Goal: Check status: Check status

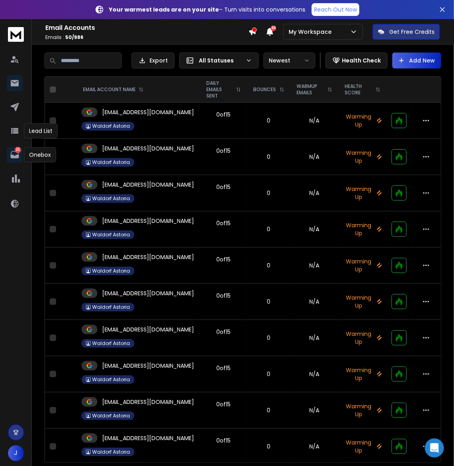
click at [20, 151] on p "25" at bounding box center [18, 150] width 6 height 6
click at [14, 181] on icon at bounding box center [16, 179] width 12 height 12
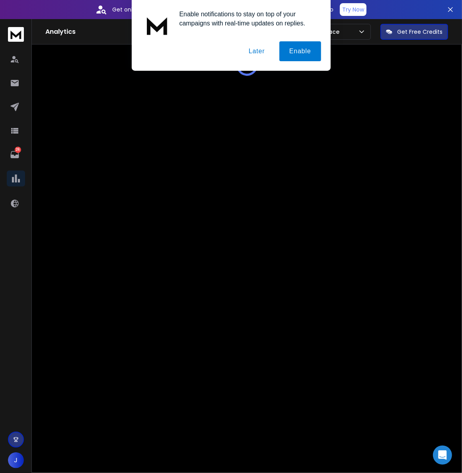
click at [255, 52] on button "Later" at bounding box center [257, 51] width 36 height 20
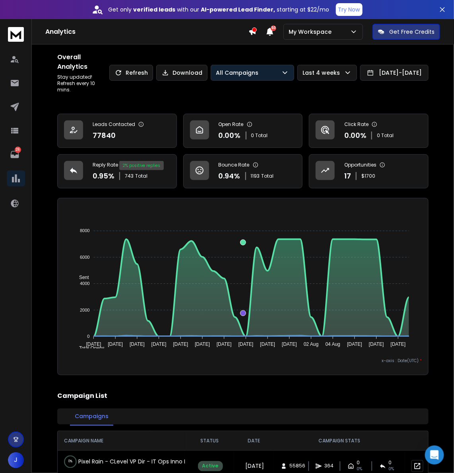
click at [281, 77] on icon at bounding box center [285, 73] width 8 height 8
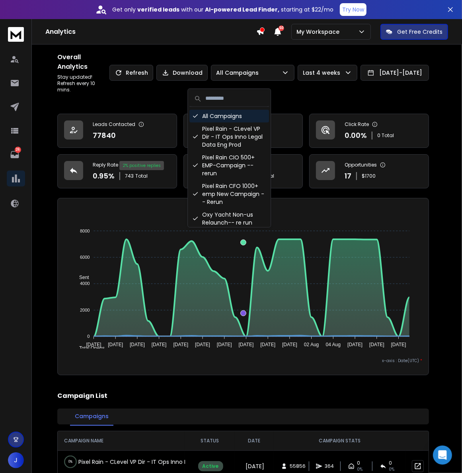
click at [241, 120] on div "All Campaigns" at bounding box center [229, 116] width 80 height 13
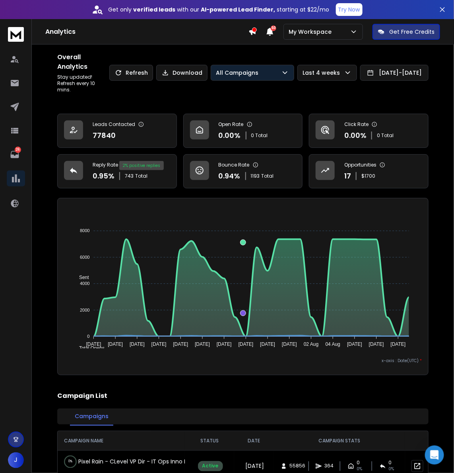
click at [227, 73] on button "All Campaigns" at bounding box center [253, 73] width 84 height 16
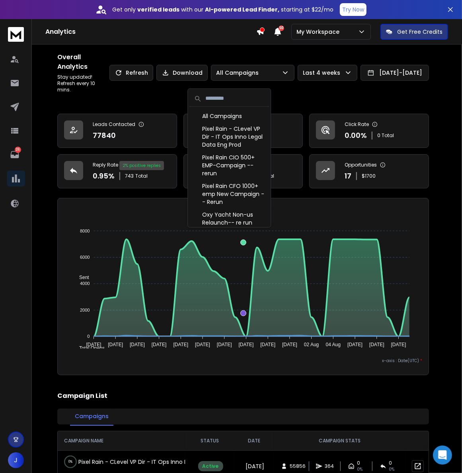
click at [228, 109] on div "All Campaigns Pixel Rain - CLevel VP Dir - IT Ops Inno Legal Data Eng Prod Pixe…" at bounding box center [229, 166] width 80 height 119
click at [229, 99] on input at bounding box center [229, 99] width 80 height 16
type input "***"
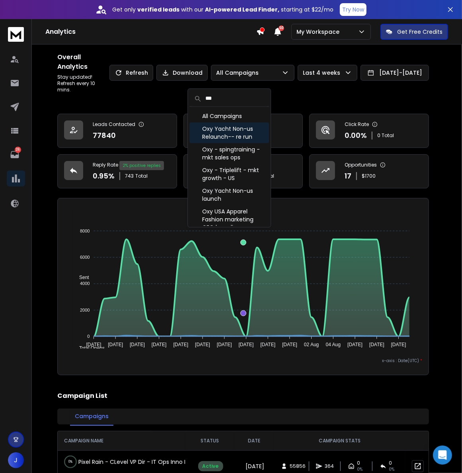
click at [220, 136] on div "Oxy Yacht Non-us Relaunch-- re run" at bounding box center [229, 133] width 80 height 21
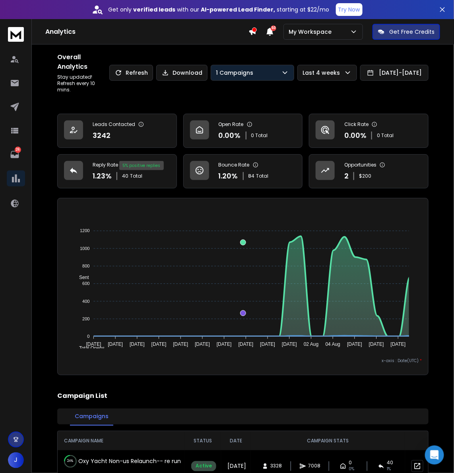
click at [230, 81] on button "1 Campaigns" at bounding box center [253, 73] width 84 height 16
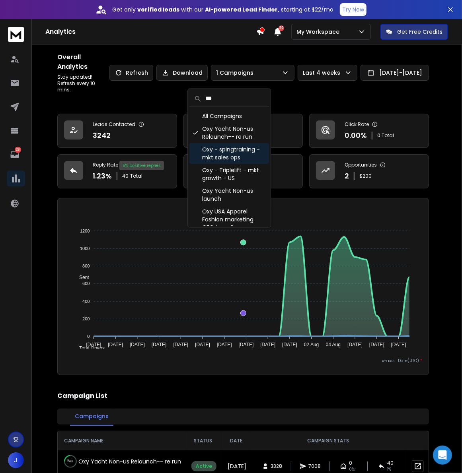
click at [231, 153] on div "Oxy - spingtraining - mkt sales ops" at bounding box center [229, 154] width 80 height 21
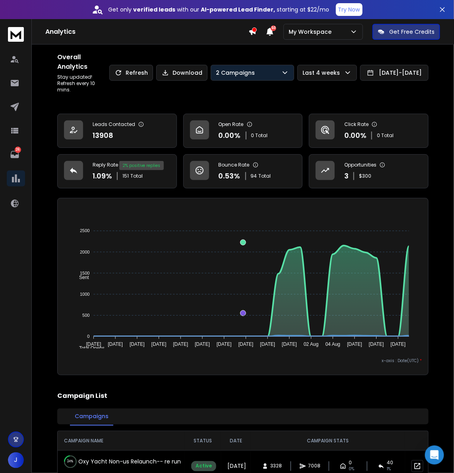
click at [230, 75] on p "2 Campaigns" at bounding box center [237, 73] width 42 height 8
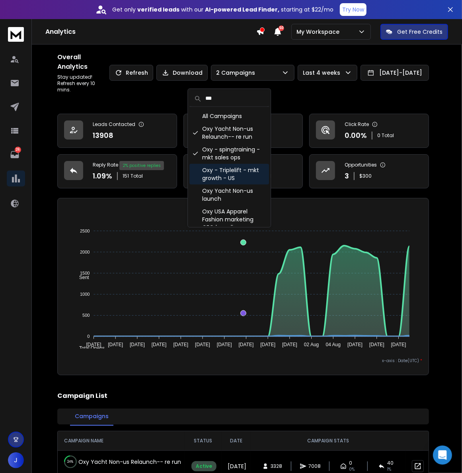
click at [241, 171] on div "Oxy - Triplelift - mkt growth - US" at bounding box center [229, 174] width 80 height 21
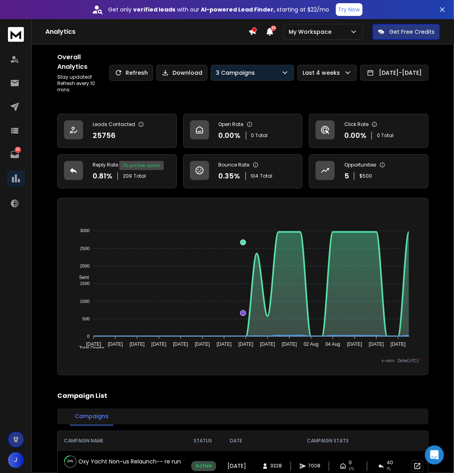
click at [233, 75] on p "3 Campaigns" at bounding box center [237, 73] width 42 height 8
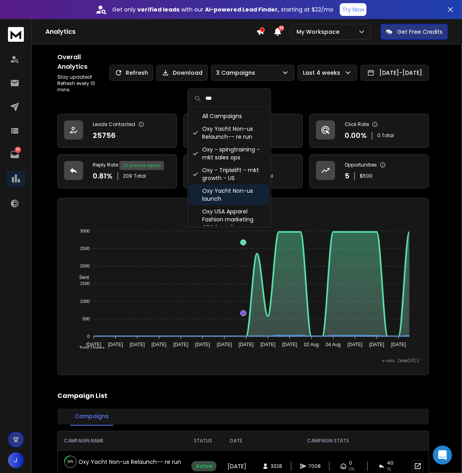
click at [243, 198] on div "Oxy Yacht Non-us launch" at bounding box center [229, 195] width 80 height 21
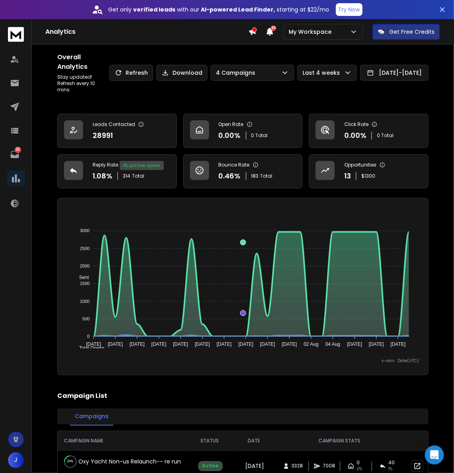
click at [221, 70] on div "Overall Analytics Stay updated! Refresh every 10 mins. Refresh Download 4 Campa…" at bounding box center [242, 72] width 371 height 41
click at [221, 74] on button "4 Campaigns" at bounding box center [253, 73] width 84 height 16
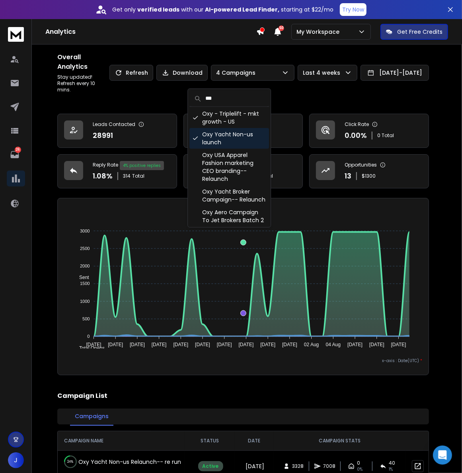
scroll to position [93, 0]
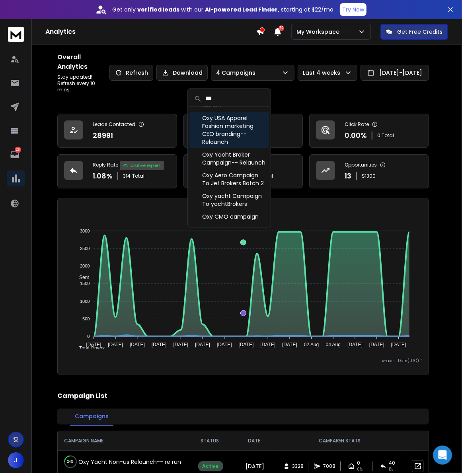
click at [223, 120] on div "Oxy USA Apparel Fashion marketing CEO branding-- Relaunch" at bounding box center [229, 130] width 80 height 37
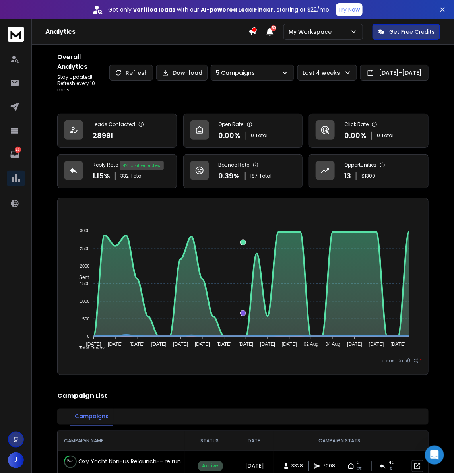
click at [225, 74] on button "5 Campaigns" at bounding box center [253, 73] width 84 height 16
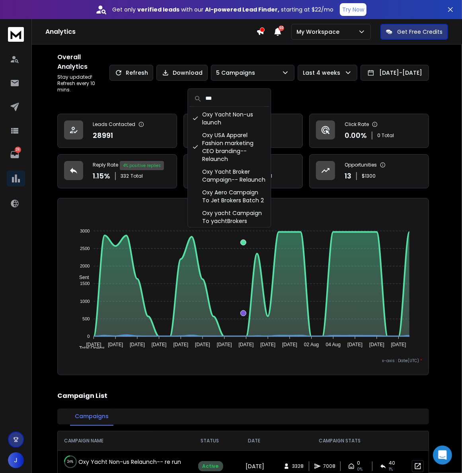
scroll to position [77, 0]
click at [224, 173] on div "Oxy Yacht Broker Campaign-- Relaunch" at bounding box center [229, 175] width 80 height 21
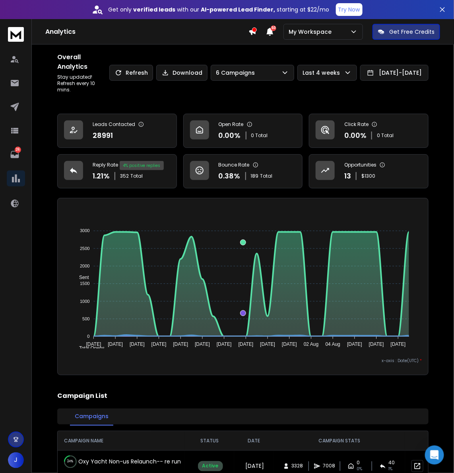
click at [227, 71] on button "6 Campaigns" at bounding box center [253, 73] width 84 height 16
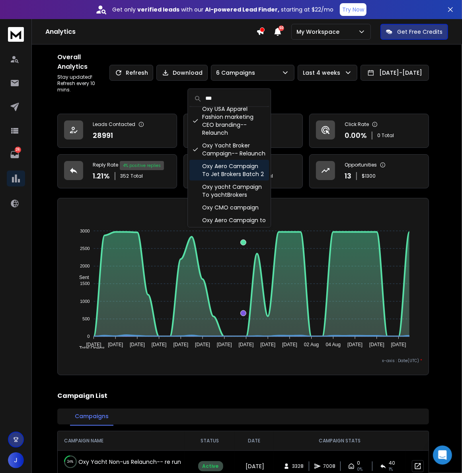
scroll to position [103, 0]
click at [226, 180] on div "Oxy Aero Campaign To Jet Brokers Batch 2" at bounding box center [229, 169] width 80 height 21
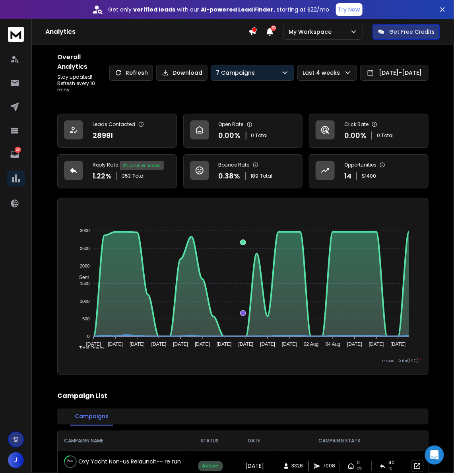
click at [227, 72] on button "7 Campaigns" at bounding box center [253, 73] width 84 height 16
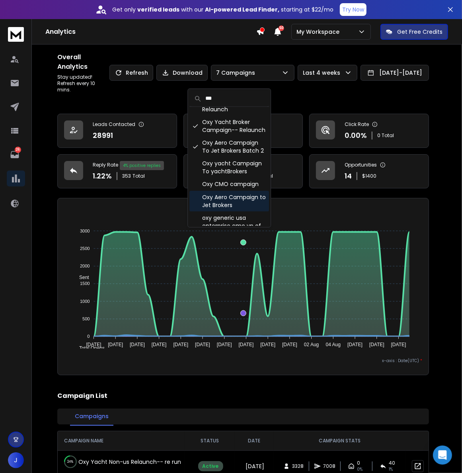
scroll to position [126, 0]
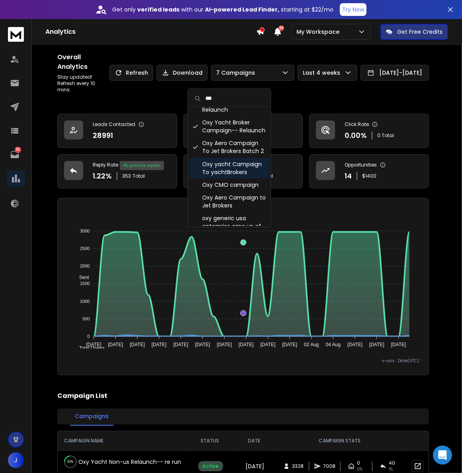
click at [222, 175] on div "Oxy yacht Campaign To yachtBrokers" at bounding box center [229, 168] width 80 height 21
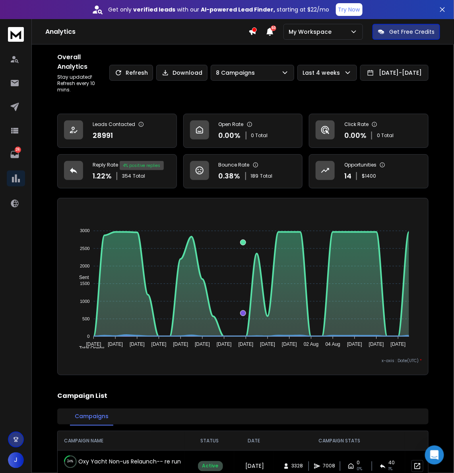
click at [225, 72] on button "8 Campaigns" at bounding box center [253, 73] width 84 height 16
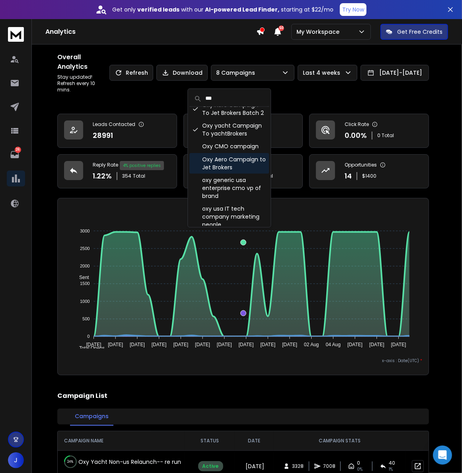
scroll to position [163, 0]
click at [229, 154] on div "Oxy CMO campaign" at bounding box center [229, 147] width 80 height 13
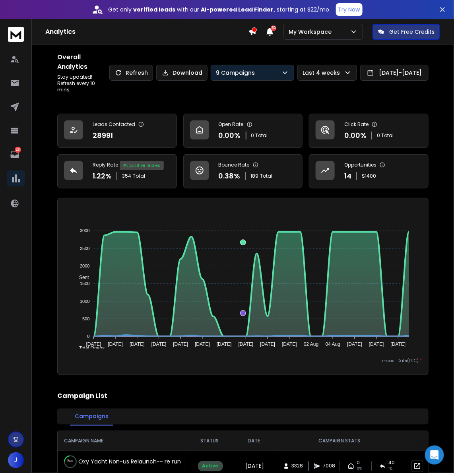
click at [226, 77] on p "9 Campaigns" at bounding box center [237, 73] width 42 height 8
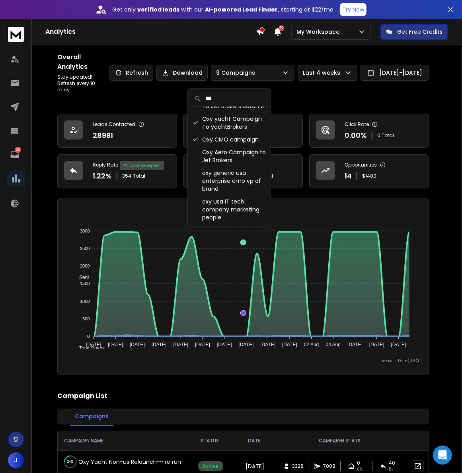
scroll to position [172, 0]
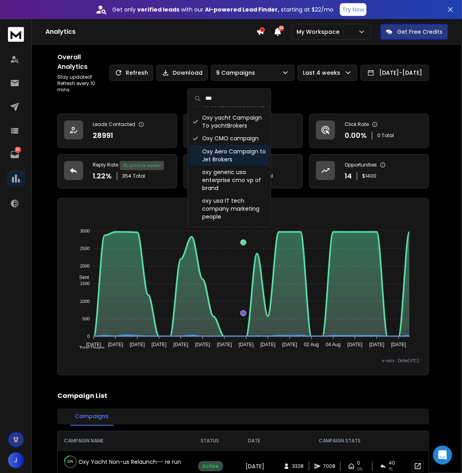
click at [227, 164] on div "Oxy Aero Campaign to Jet Brokers" at bounding box center [229, 155] width 80 height 21
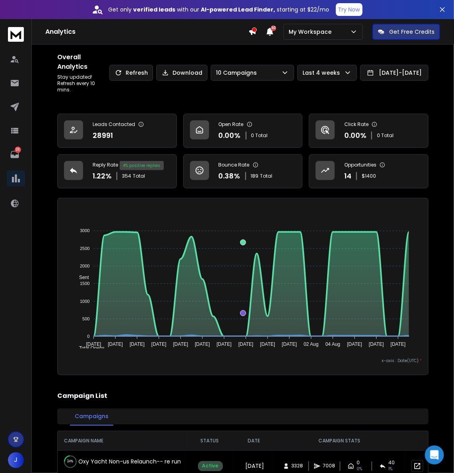
click at [225, 76] on p "10 Campaigns" at bounding box center [238, 73] width 44 height 8
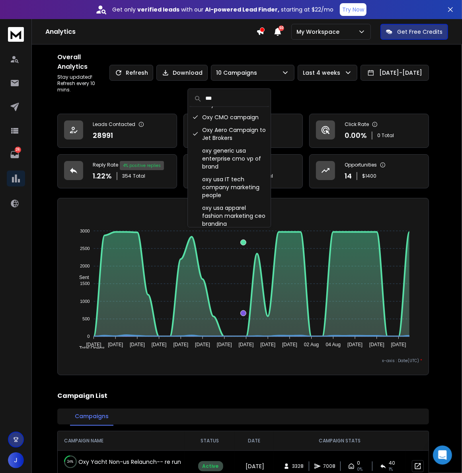
scroll to position [196, 0]
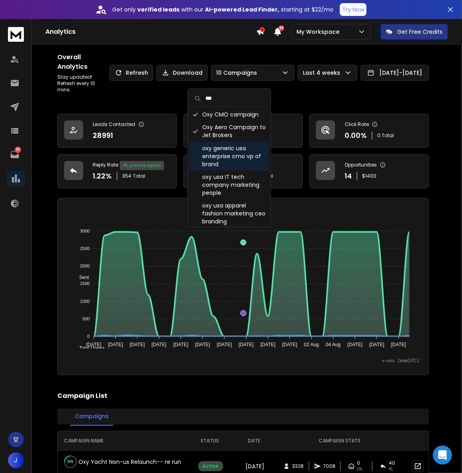
click at [220, 160] on div "oxy generic usa enterprise cmo vp of brand" at bounding box center [229, 156] width 80 height 29
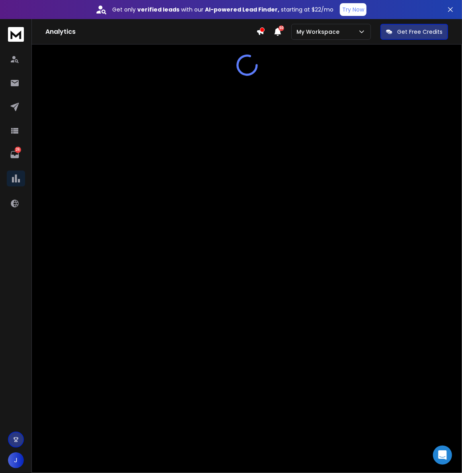
click at [222, 70] on div at bounding box center [247, 64] width 404 height 25
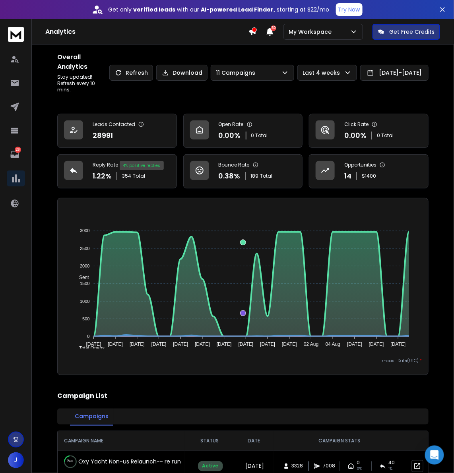
click at [224, 70] on div "Overall Analytics Stay updated! Refresh every 10 mins. Refresh Download 11 Camp…" at bounding box center [242, 72] width 371 height 41
click at [225, 76] on p "11 Campaigns" at bounding box center [237, 73] width 43 height 8
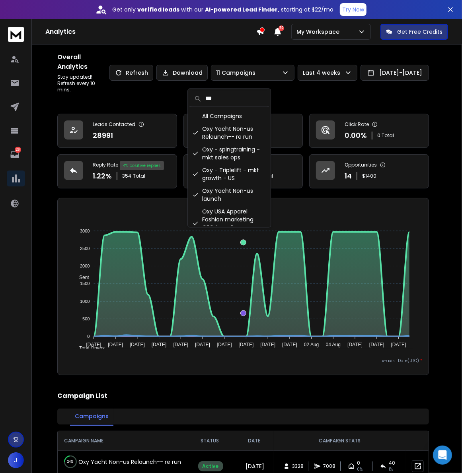
scroll to position [206, 0]
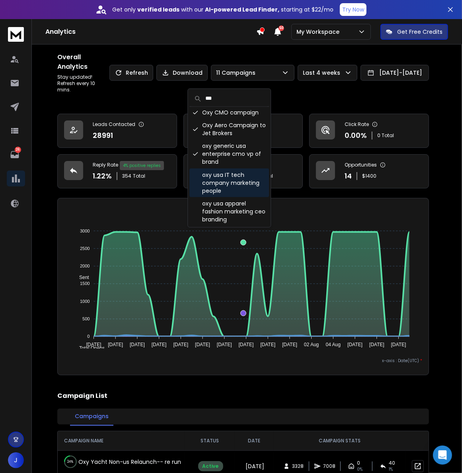
click at [231, 185] on div "oxy usa IT tech company marketing people" at bounding box center [229, 183] width 80 height 29
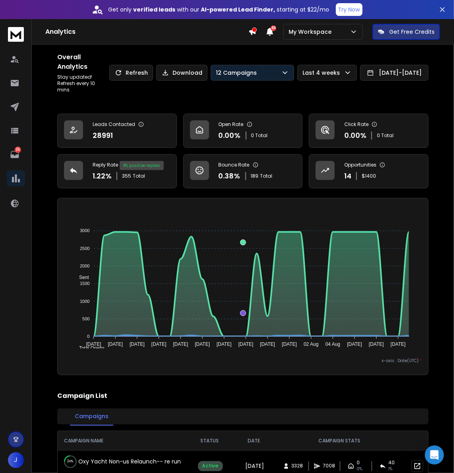
click at [232, 77] on p "12 Campaigns" at bounding box center [238, 73] width 44 height 8
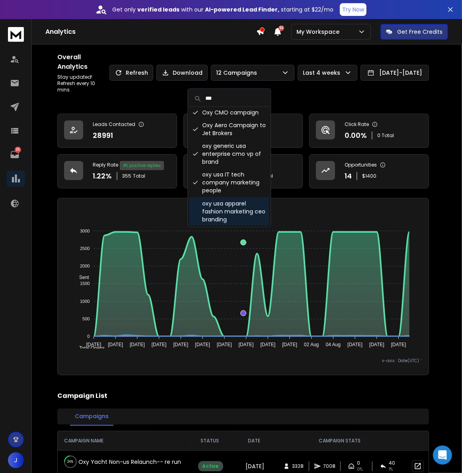
click at [221, 205] on div "oxy usa apparel fashion marketing ceo branding" at bounding box center [229, 211] width 80 height 29
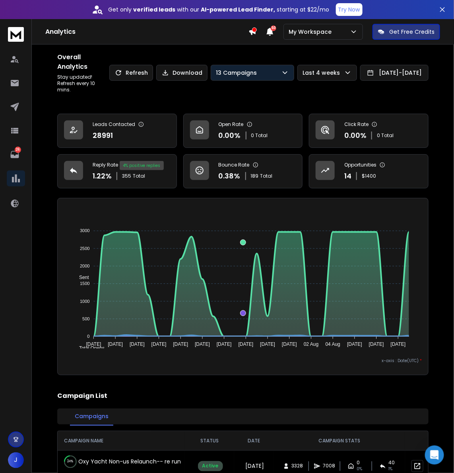
click at [239, 77] on div "13 Campaigns" at bounding box center [252, 73] width 73 height 8
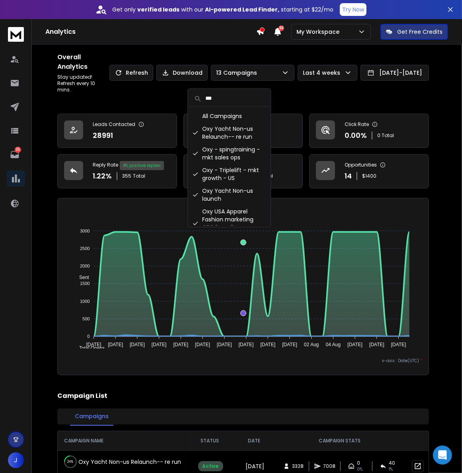
click at [238, 103] on input "***" at bounding box center [229, 99] width 80 height 16
type input "*"
type input "*****"
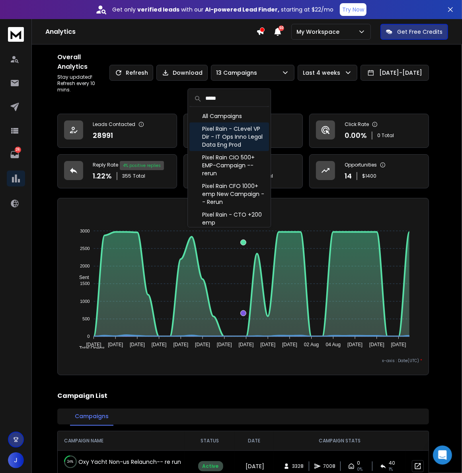
click at [220, 136] on div "Pixel Rain - CLevel VP Dir - IT Ops Inno Legal Data Eng Prod" at bounding box center [229, 137] width 80 height 29
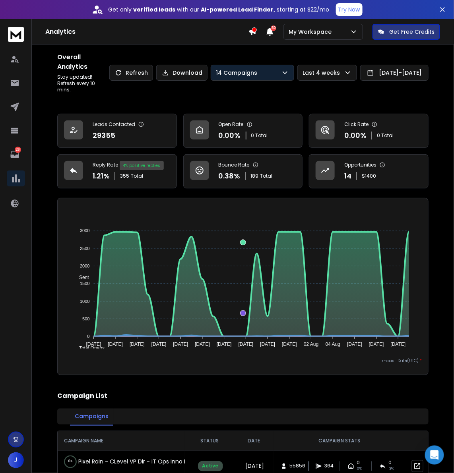
click at [229, 81] on button "14 Campaigns" at bounding box center [253, 73] width 84 height 16
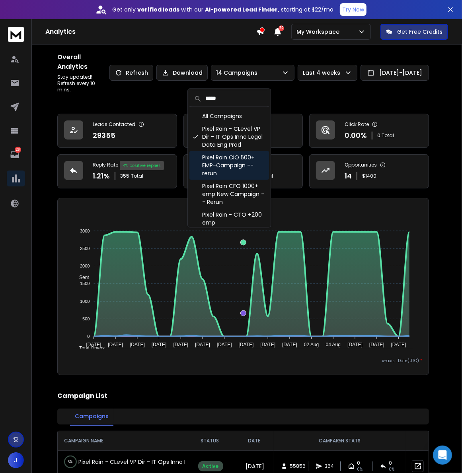
click at [222, 164] on div "Pixel Rain CIO 500+ EMP-Campaign -- rerun" at bounding box center [229, 166] width 80 height 29
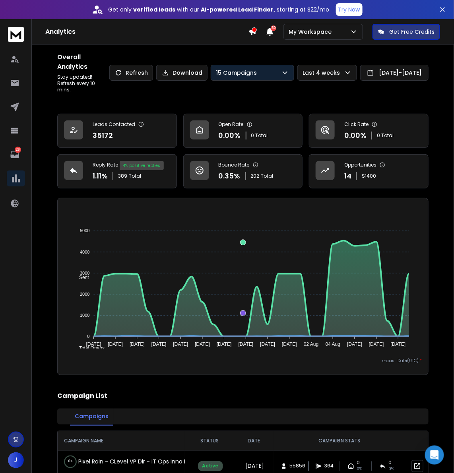
click at [243, 77] on div "15 Campaigns" at bounding box center [252, 73] width 73 height 8
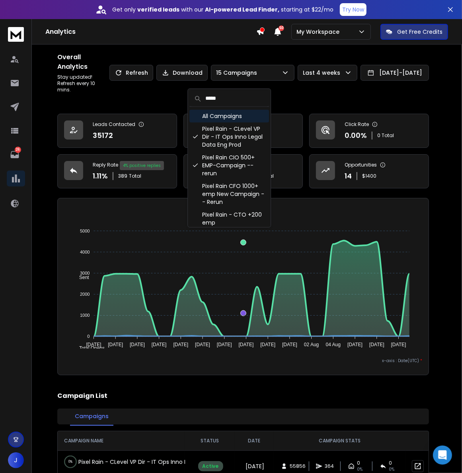
click at [227, 117] on div "All Campaigns" at bounding box center [229, 116] width 80 height 13
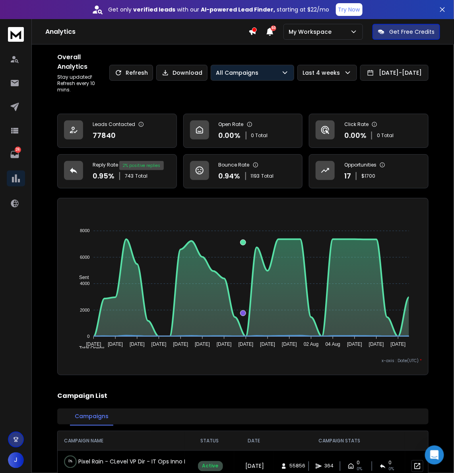
click at [225, 81] on button "All Campaigns" at bounding box center [253, 73] width 84 height 16
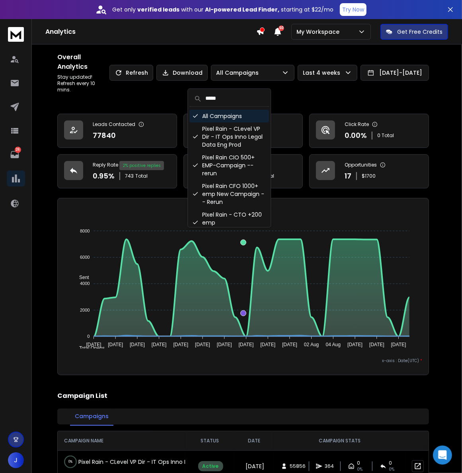
click at [222, 117] on div "All Campaigns" at bounding box center [229, 116] width 80 height 13
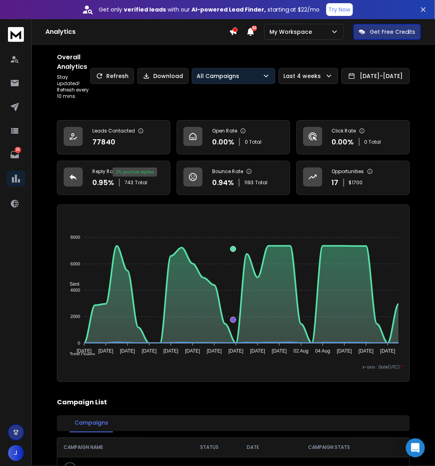
click at [245, 79] on div "All Campaigns" at bounding box center [233, 76] width 73 height 8
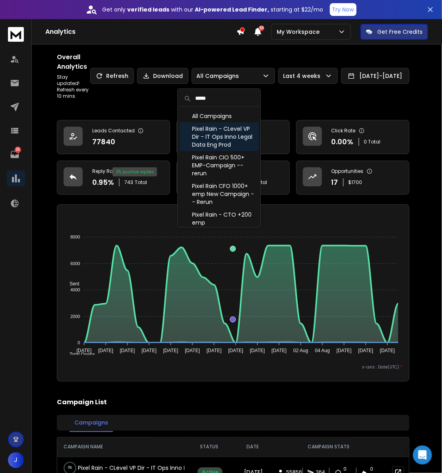
click at [235, 138] on div "Pixel Rain - CLevel VP Dir - IT Ops Inno Legal Data Eng Prod" at bounding box center [219, 137] width 80 height 29
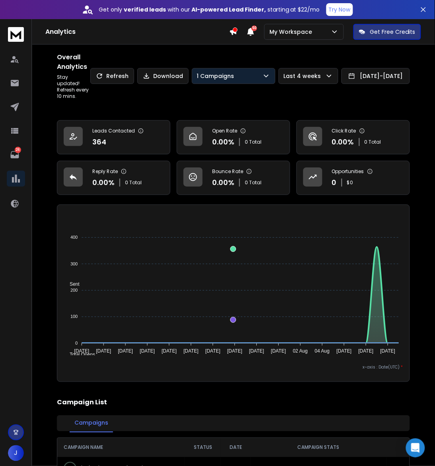
click at [241, 72] on button "1 Campaigns" at bounding box center [234, 76] width 84 height 16
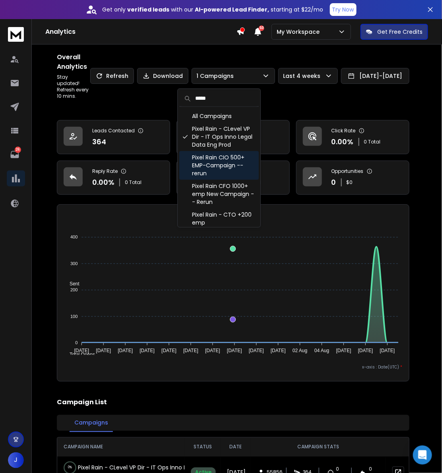
click at [228, 167] on div "Pixel Rain CIO 500+ EMP-Campaign -- rerun" at bounding box center [219, 166] width 80 height 29
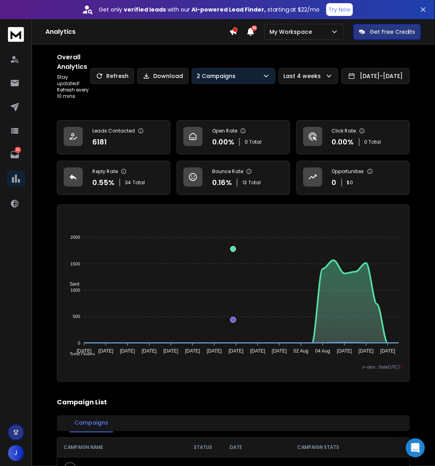
click at [237, 74] on button "2 Campaigns" at bounding box center [234, 76] width 84 height 16
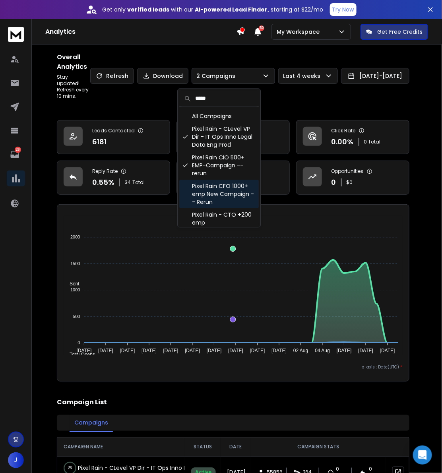
click at [237, 185] on div "Pixel Rain CFO 1000+ emp New Campaign -- Rerun" at bounding box center [219, 194] width 80 height 29
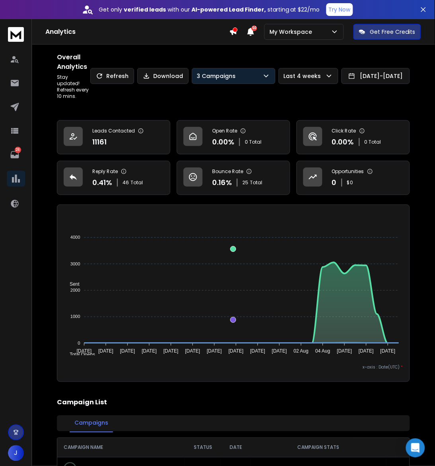
click at [236, 77] on div "3 Campaigns" at bounding box center [233, 76] width 73 height 8
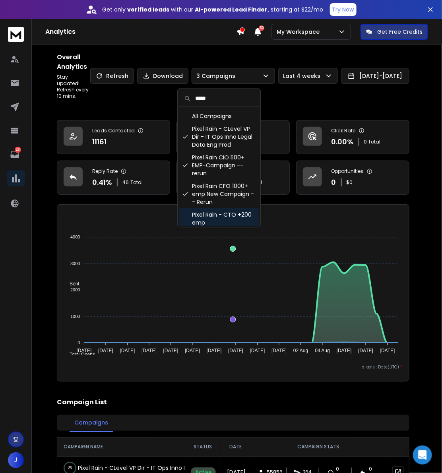
scroll to position [45, 0]
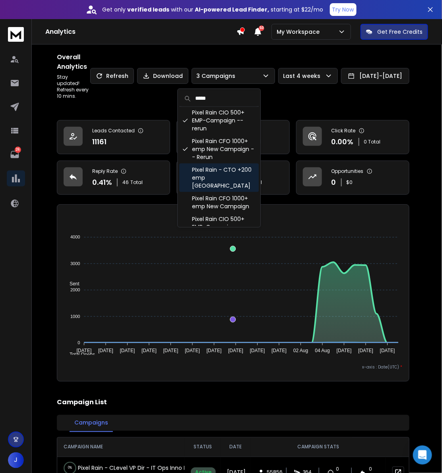
click at [226, 171] on div "PIxel Rain - CTO +200 emp [GEOGRAPHIC_DATA]" at bounding box center [219, 178] width 80 height 29
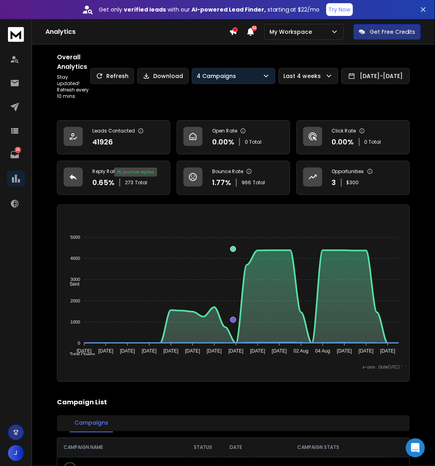
click at [239, 84] on button "4 Campaigns" at bounding box center [234, 76] width 84 height 16
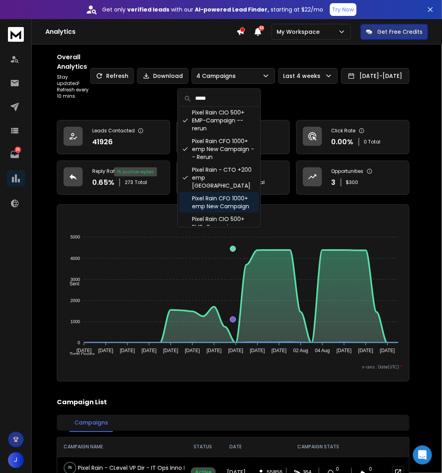
click at [223, 200] on div "Pixel Rain CFO 1000+ emp New Campaign" at bounding box center [219, 202] width 80 height 21
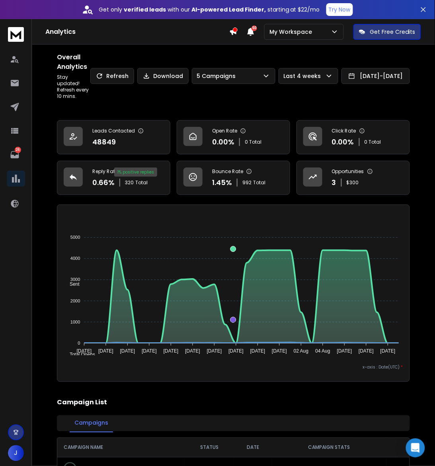
click at [214, 80] on p "5 Campaigns" at bounding box center [218, 76] width 42 height 8
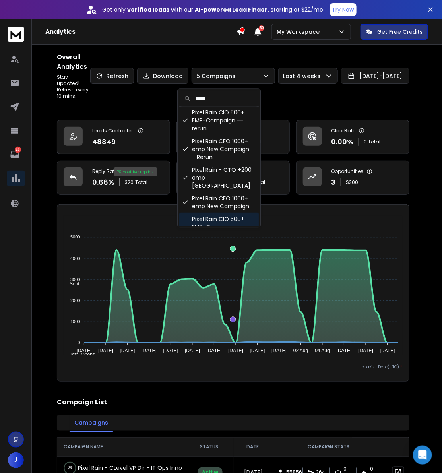
click at [222, 214] on div "Pixel Rain CIO 500+ EMP-Campaign" at bounding box center [219, 223] width 80 height 21
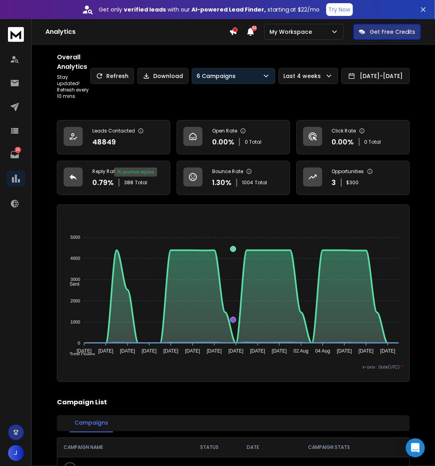
click at [211, 80] on p "6 Campaigns" at bounding box center [218, 76] width 42 height 8
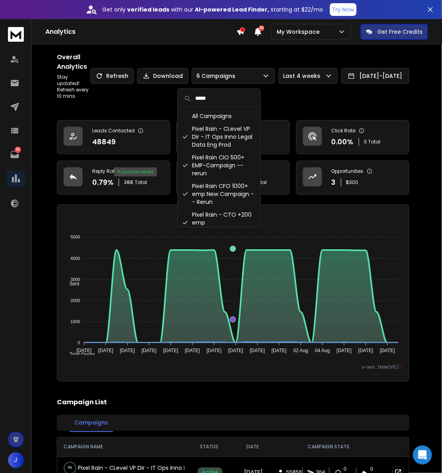
click at [294, 99] on div "Overall Analytics Stay updated! Refresh every 10 mins. Refresh Download 6 Campa…" at bounding box center [233, 75] width 352 height 47
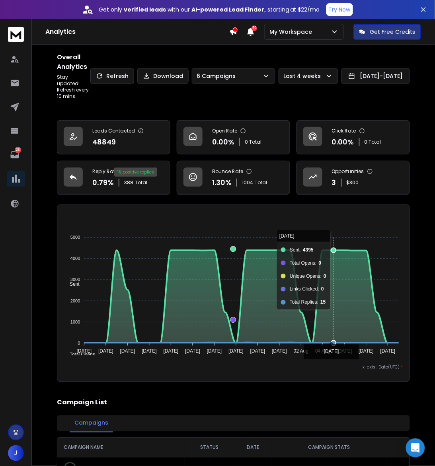
click at [338, 321] on foreignobject "Sent Total Opens Unique Opens Links Clicked Total Replies" at bounding box center [233, 285] width 339 height 139
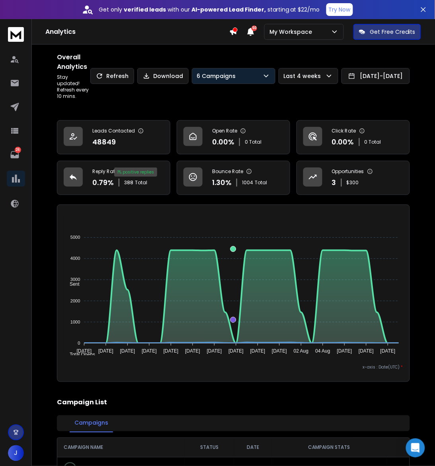
click at [235, 80] on div "6 Campaigns" at bounding box center [233, 76] width 73 height 8
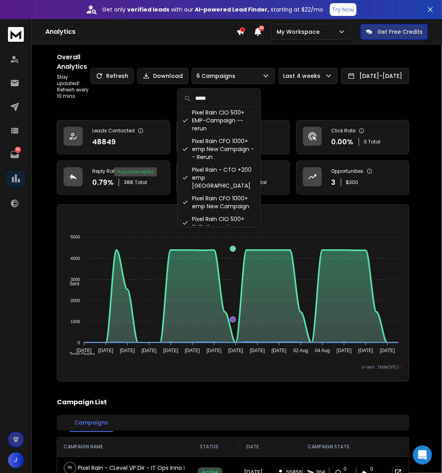
click at [291, 93] on div "Overall Analytics Stay updated! Refresh every 10 mins. Refresh Download 6 Campa…" at bounding box center [233, 75] width 352 height 47
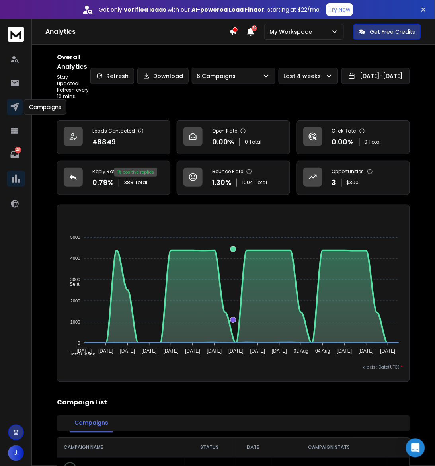
click at [12, 104] on icon at bounding box center [15, 107] width 10 height 10
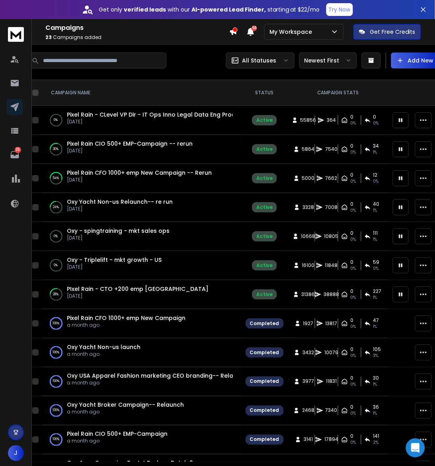
click at [199, 113] on span "Pixel Rain - CLevel VP Dir - IT Ops Inno Legal Data Eng Prod" at bounding box center [151, 115] width 169 height 8
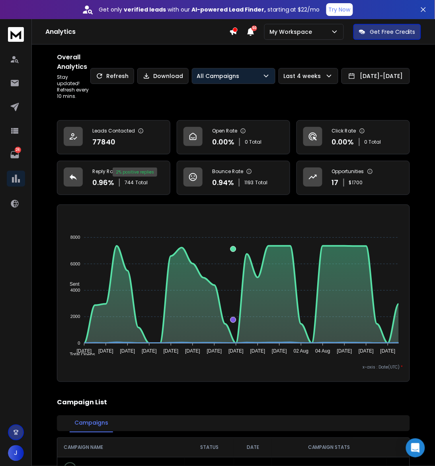
click at [241, 80] on div "All Campaigns" at bounding box center [233, 76] width 73 height 8
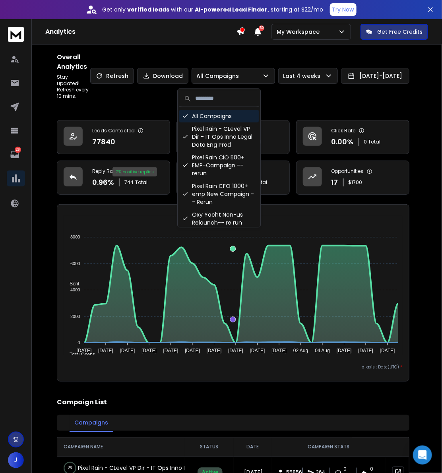
click at [223, 118] on div "All Campaigns" at bounding box center [219, 116] width 80 height 13
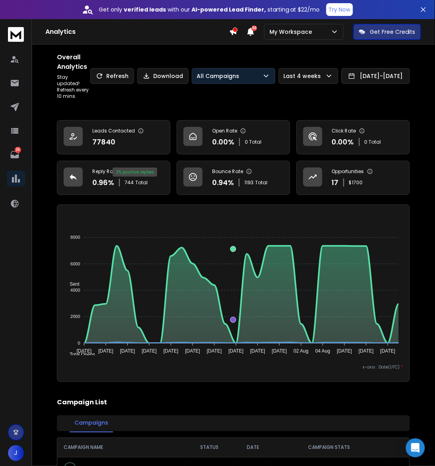
click at [235, 78] on div "All Campaigns" at bounding box center [233, 76] width 73 height 8
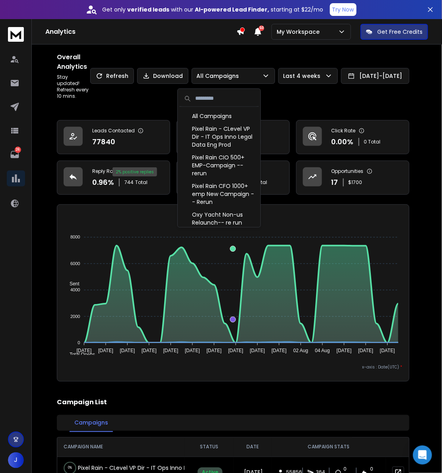
click at [232, 95] on input at bounding box center [219, 99] width 80 height 16
type input "****"
click at [220, 129] on div "Pixel Rain - CLevel VP Dir - IT Ops Inno Legal Data Eng Prod" at bounding box center [219, 137] width 80 height 29
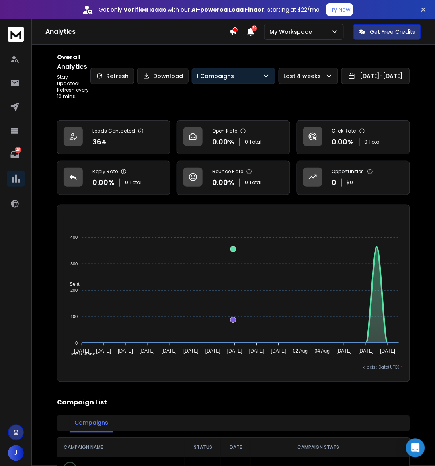
click at [229, 75] on div "1 Campaigns" at bounding box center [233, 76] width 73 height 8
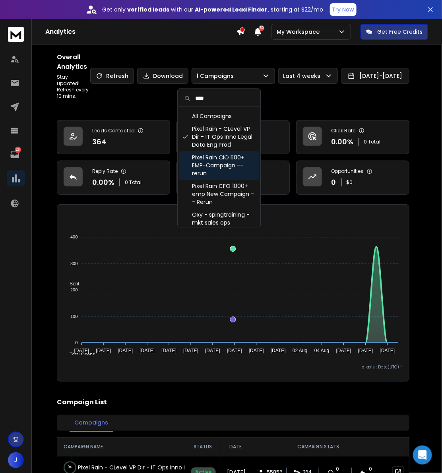
click at [214, 173] on div "Pixel Rain CIO 500+ EMP-Campaign -- rerun" at bounding box center [219, 166] width 80 height 29
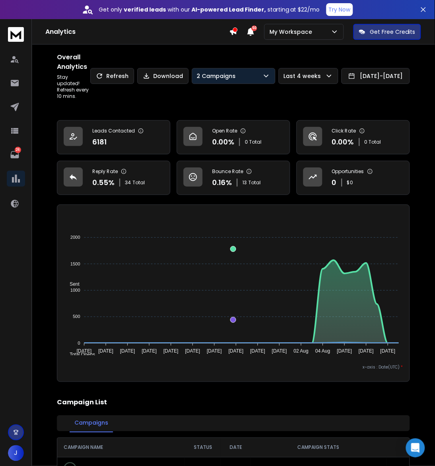
click at [221, 75] on p "2 Campaigns" at bounding box center [218, 76] width 42 height 8
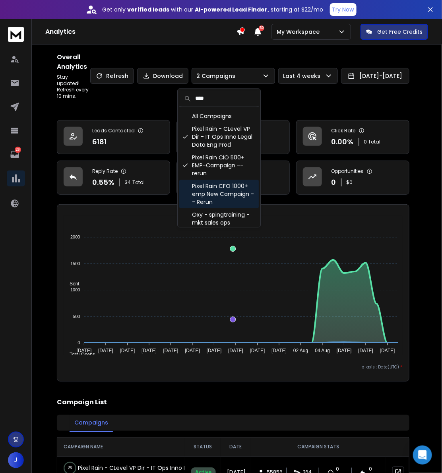
click at [229, 196] on div "Pixel Rain CFO 1000+ emp New Campaign -- Rerun" at bounding box center [219, 194] width 80 height 29
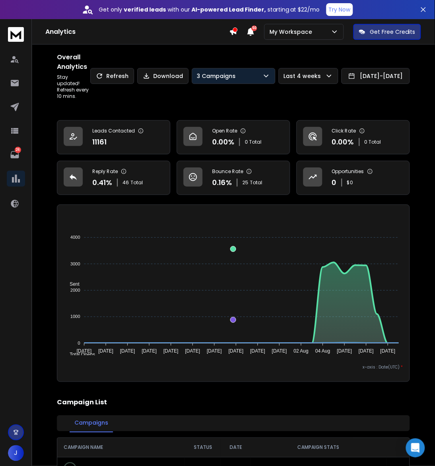
click at [228, 72] on button "3 Campaigns" at bounding box center [234, 76] width 84 height 16
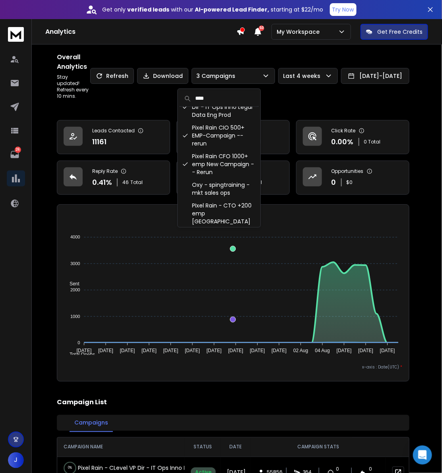
scroll to position [66, 0]
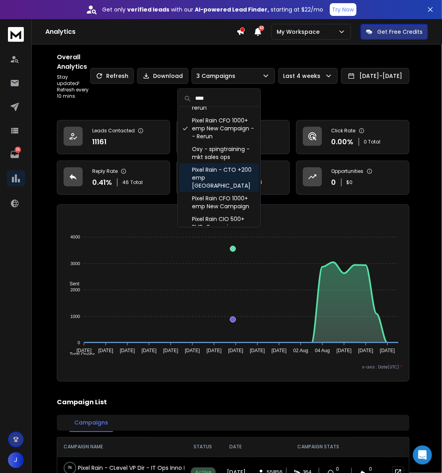
click at [219, 180] on div "PIxel Rain - CTO +200 emp [GEOGRAPHIC_DATA]" at bounding box center [219, 178] width 80 height 29
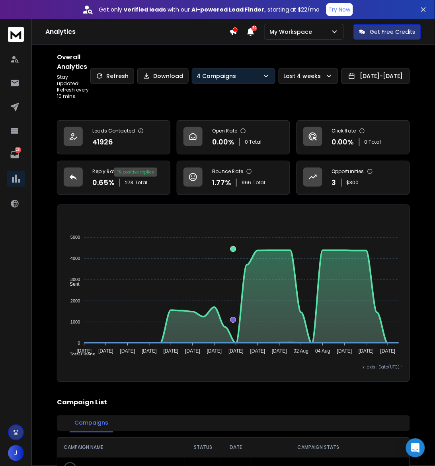
click at [226, 79] on div "4 Campaigns" at bounding box center [233, 76] width 73 height 8
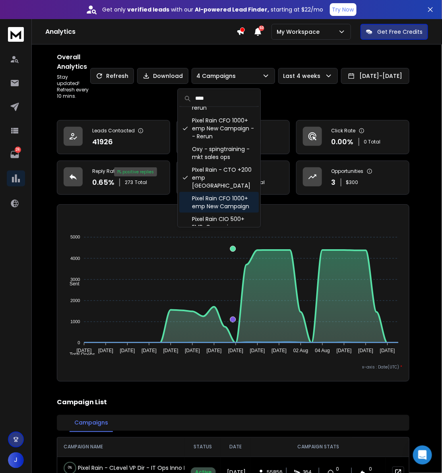
click at [219, 194] on div "Pixel Rain CFO 1000+ emp New Campaign" at bounding box center [219, 202] width 80 height 21
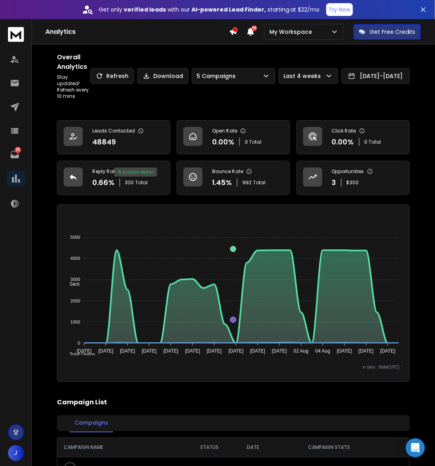
click at [218, 74] on button "5 Campaigns" at bounding box center [234, 76] width 84 height 16
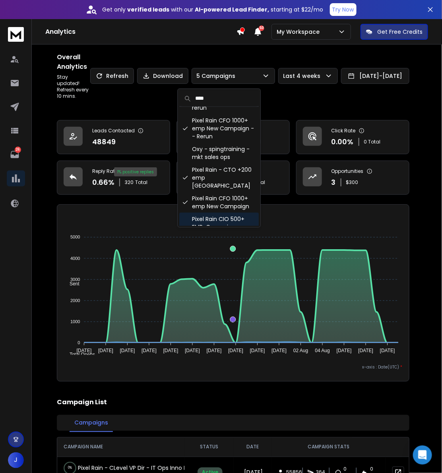
click at [218, 221] on div "Pixel Rain CIO 500+ EMP-Campaign" at bounding box center [219, 223] width 80 height 21
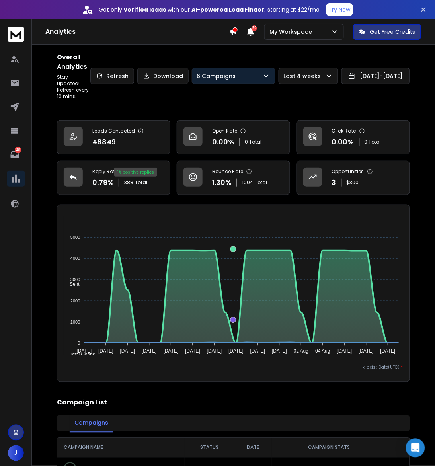
click at [230, 79] on div "6 Campaigns" at bounding box center [233, 76] width 73 height 8
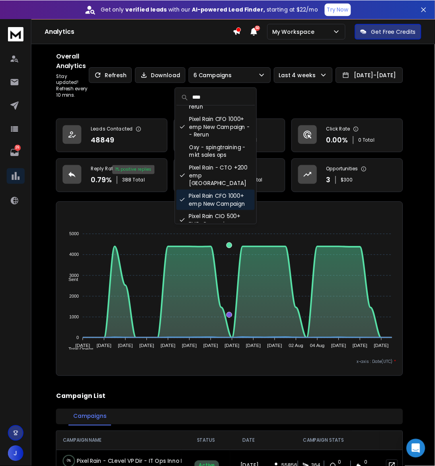
scroll to position [0, 0]
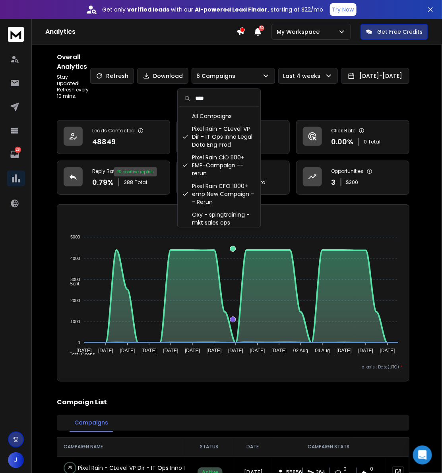
click at [297, 98] on div "Overall Analytics Stay updated! Refresh every 10 mins. Refresh Download 6 Campa…" at bounding box center [233, 75] width 352 height 47
